Goal: Find specific page/section: Find specific page/section

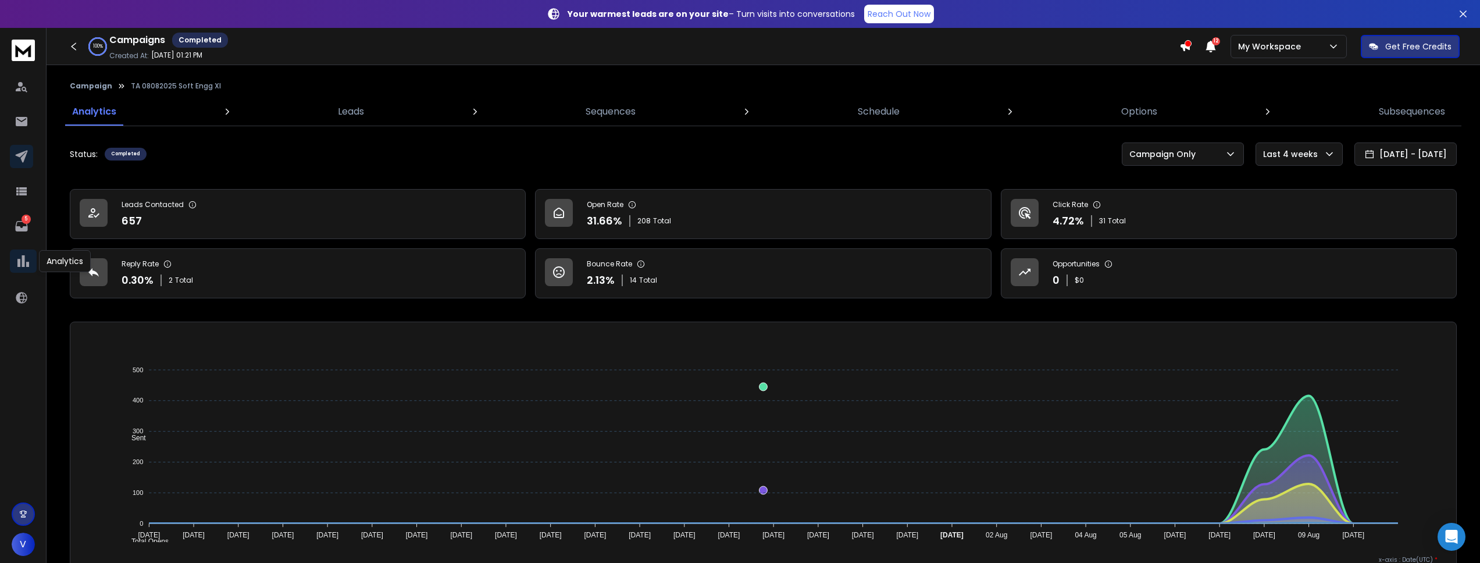
click at [24, 264] on icon at bounding box center [23, 261] width 12 height 12
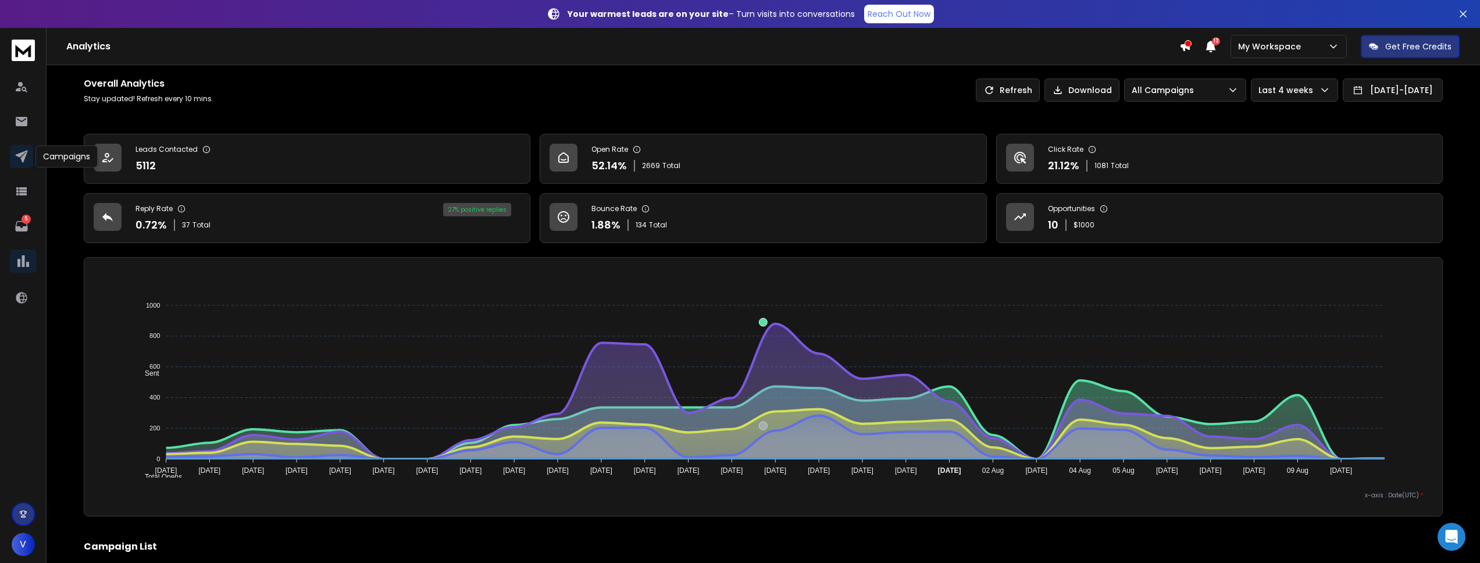
click at [20, 151] on icon at bounding box center [22, 156] width 14 height 14
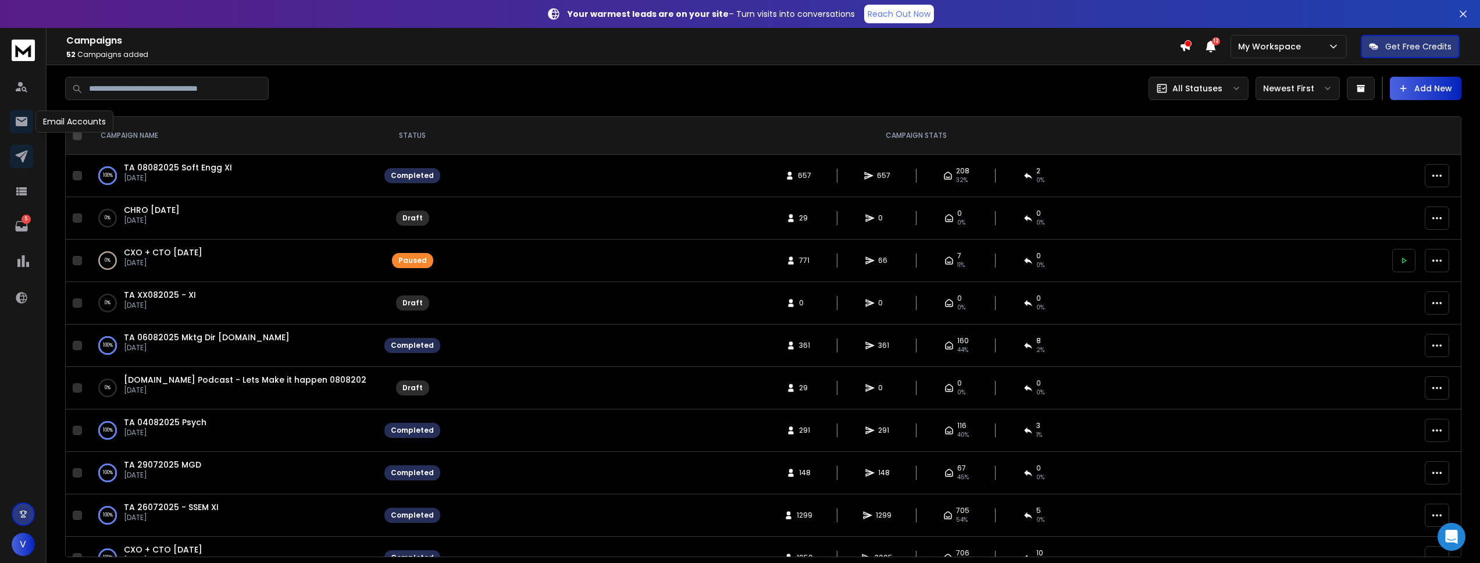
click at [24, 119] on icon at bounding box center [22, 122] width 14 height 14
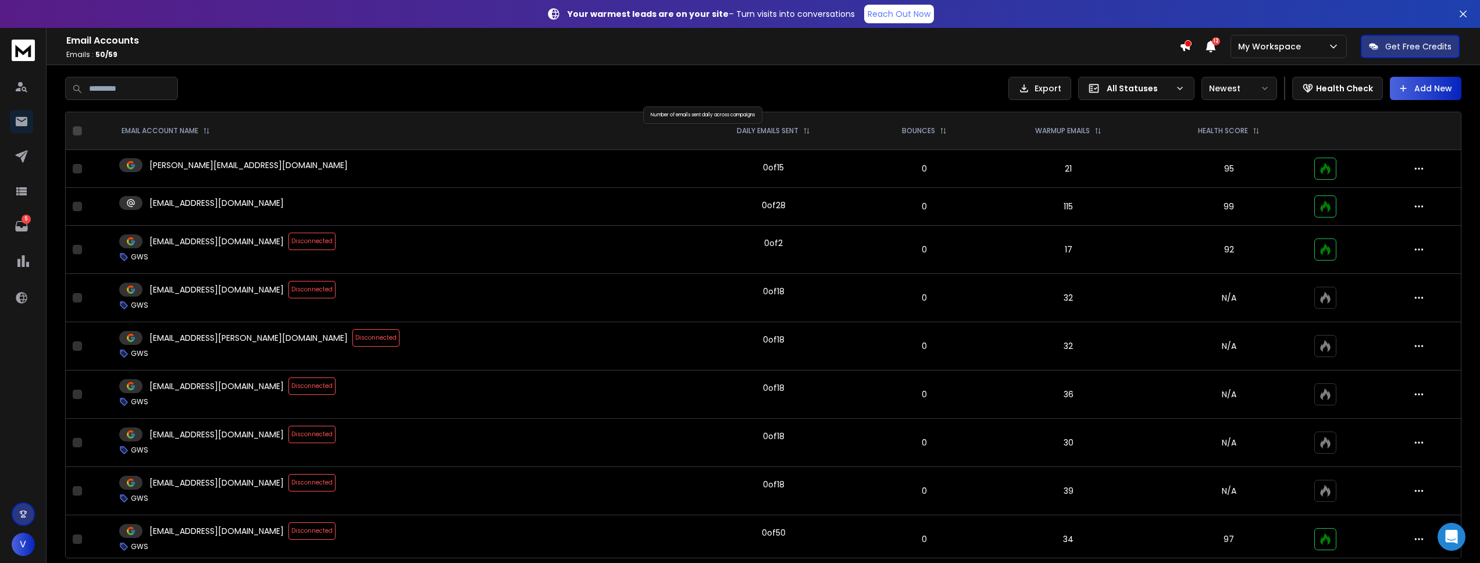
click at [737, 133] on p "DAILY EMAILS SENT" at bounding box center [768, 130] width 62 height 9
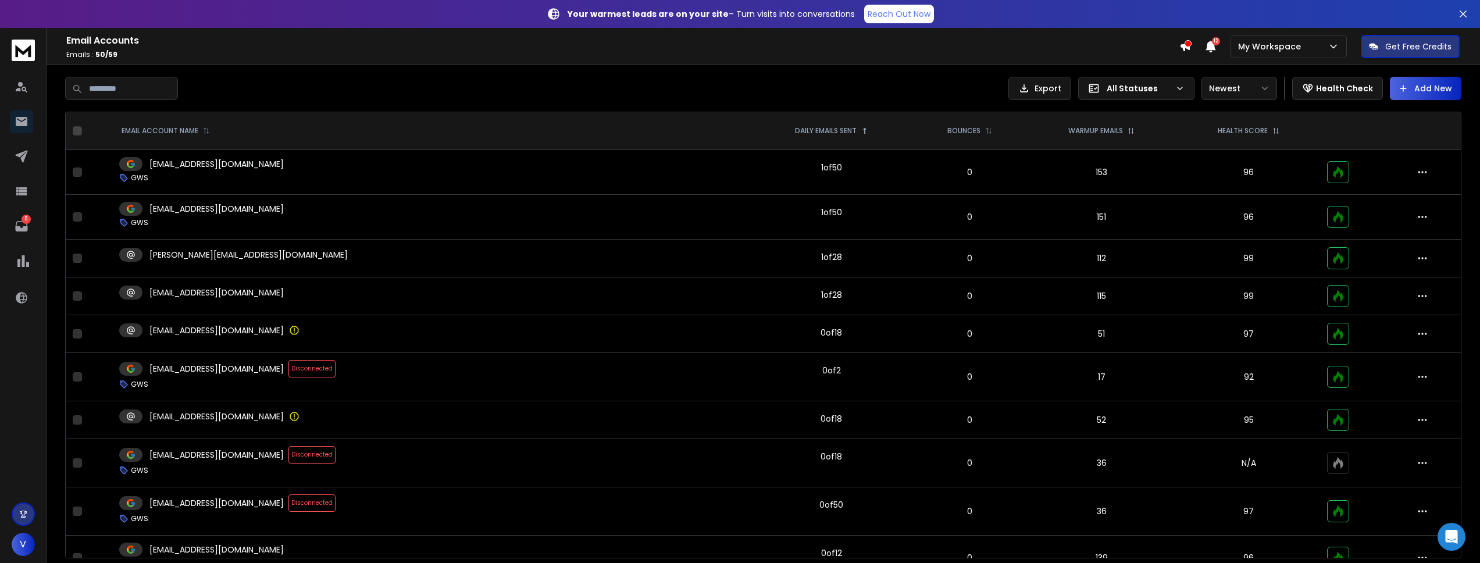
click at [1188, 84] on div "All Statuses" at bounding box center [1136, 88] width 116 height 23
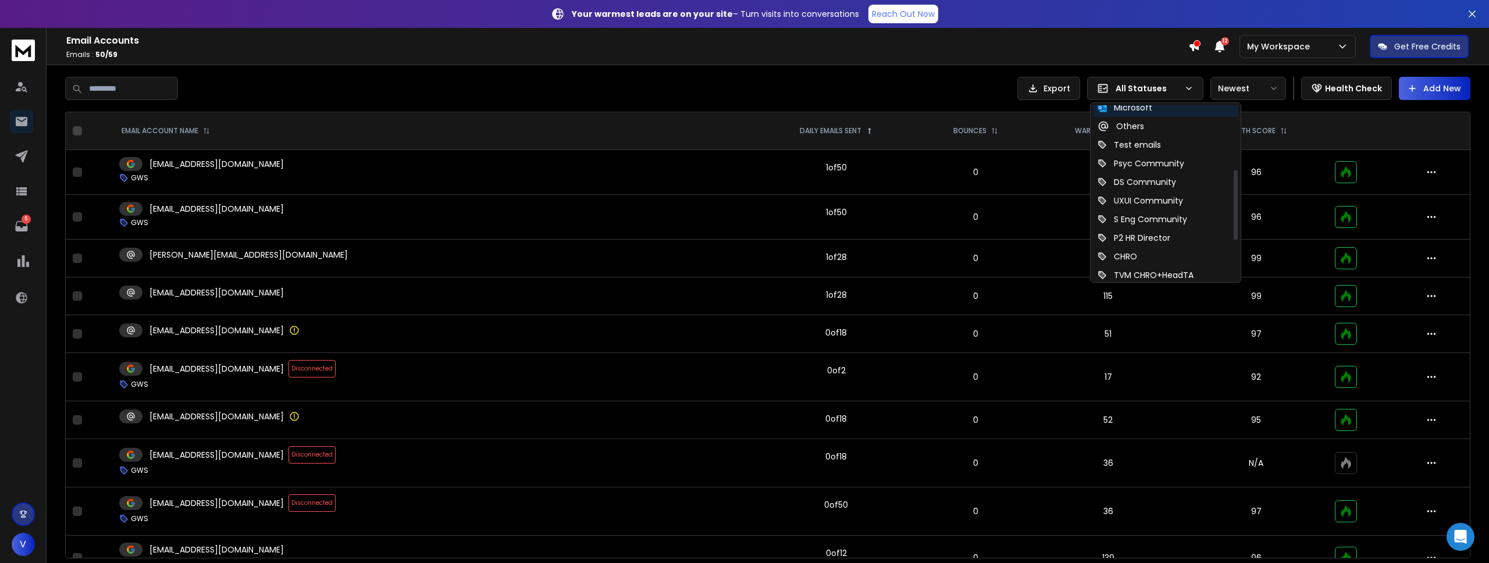
scroll to position [258, 0]
click at [1147, 265] on div "working" at bounding box center [1165, 270] width 145 height 19
